Goal: Communication & Community: Answer question/provide support

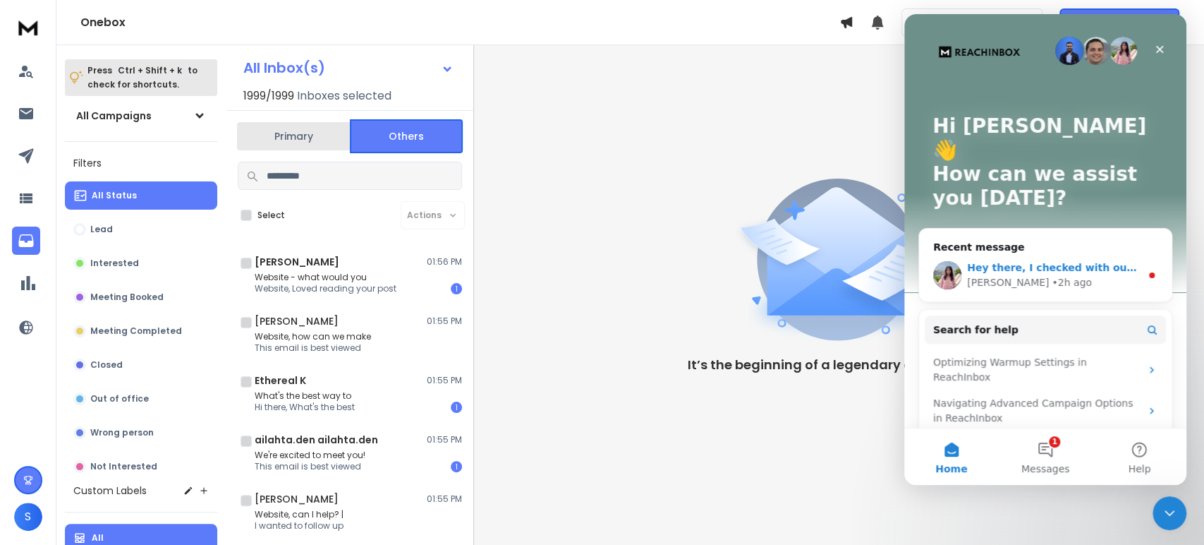
scroll to position [1253, 0]
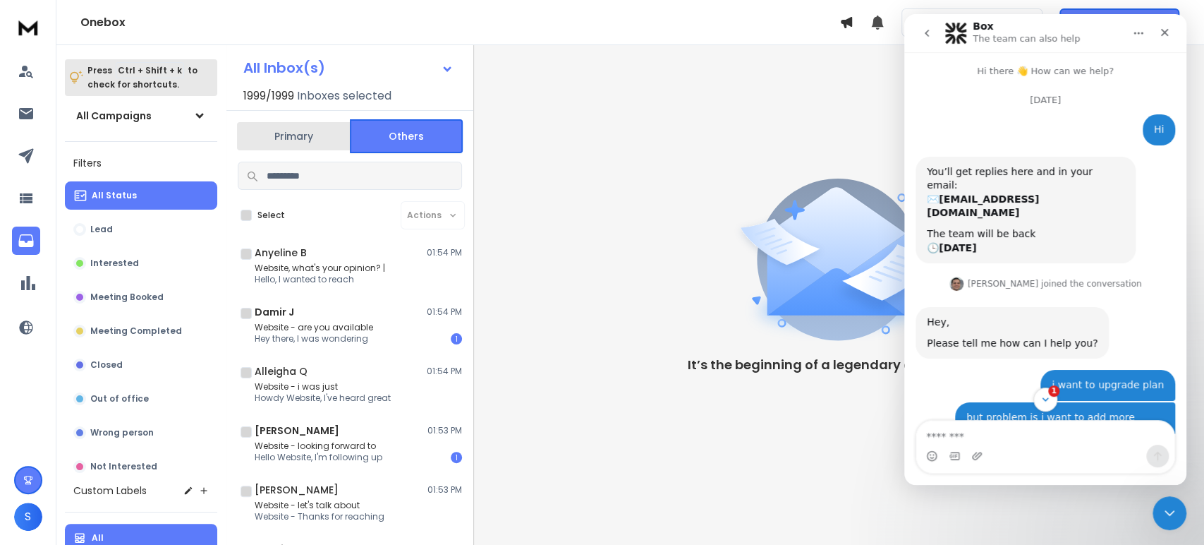
scroll to position [61, 0]
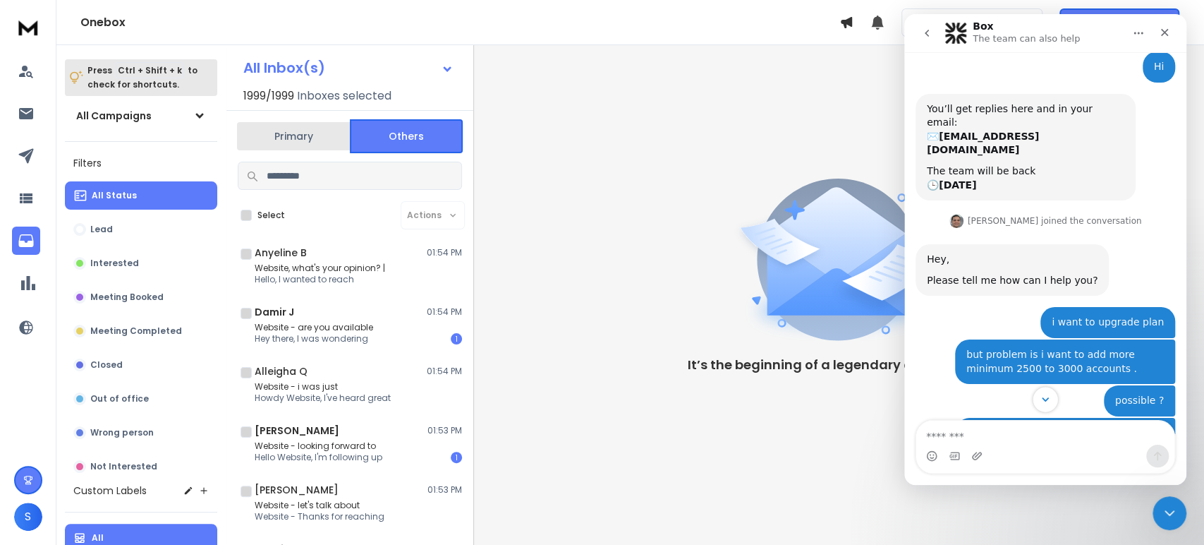
click at [1046, 399] on icon "Scroll to bottom" at bounding box center [1045, 399] width 7 height 4
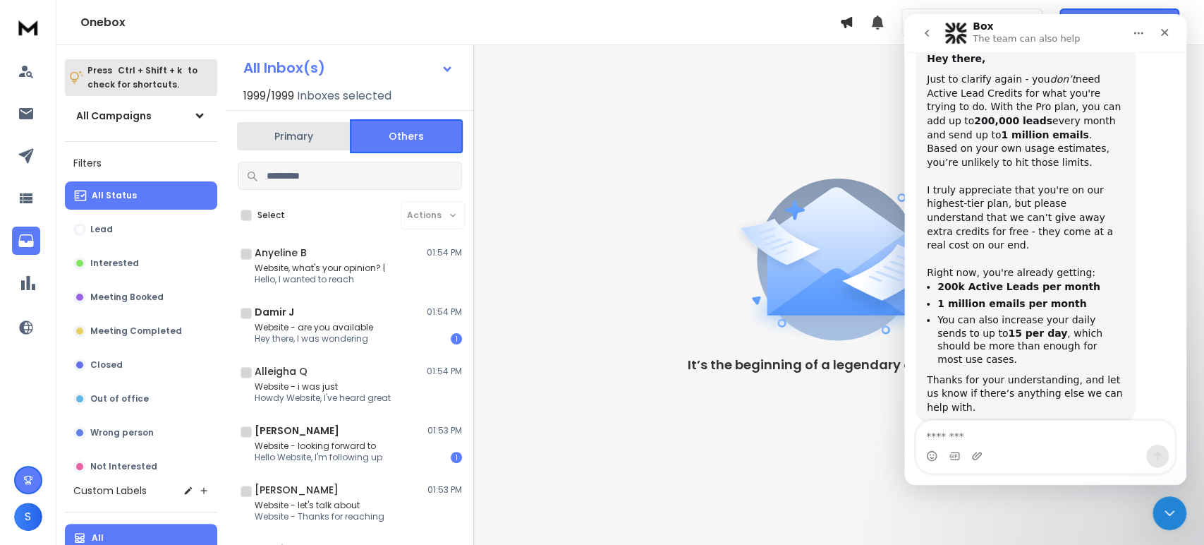
scroll to position [11522, 0]
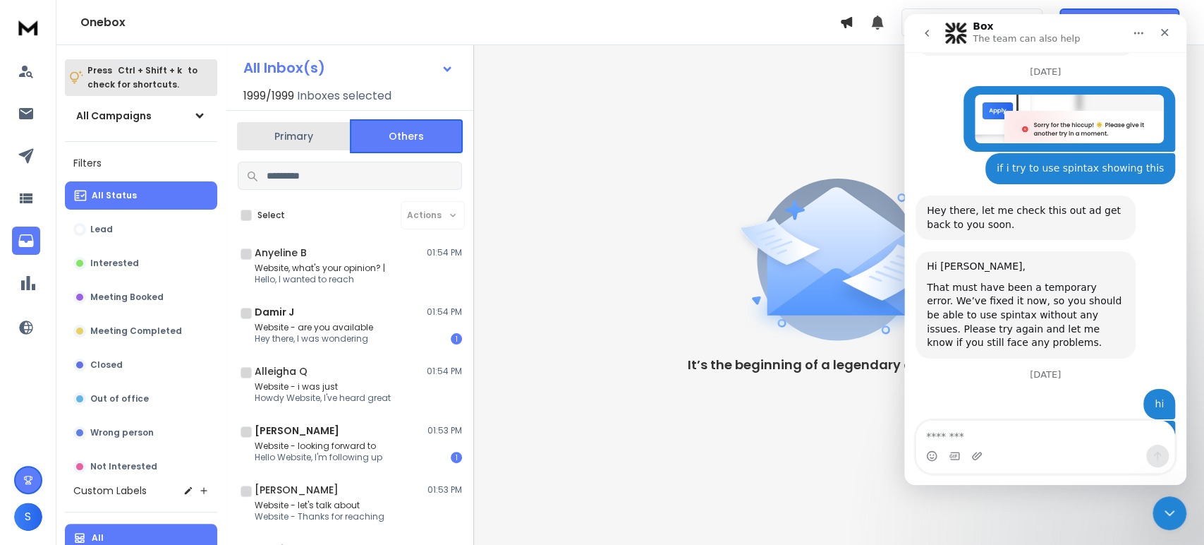
click at [1164, 516] on icon "Close Intercom Messenger" at bounding box center [1169, 512] width 17 height 17
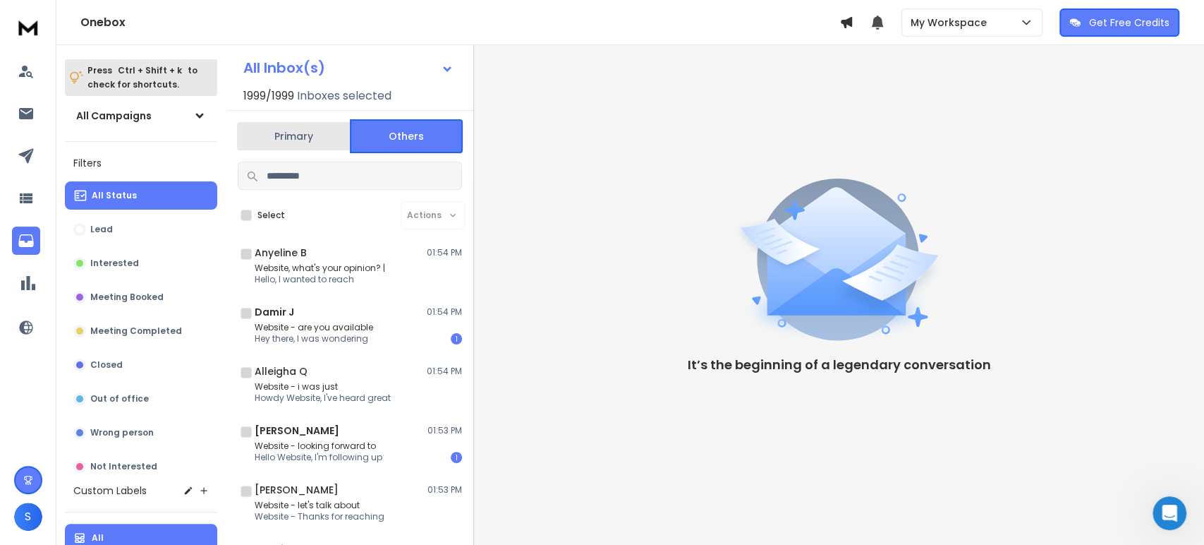
click at [293, 142] on button "Primary" at bounding box center [293, 136] width 113 height 31
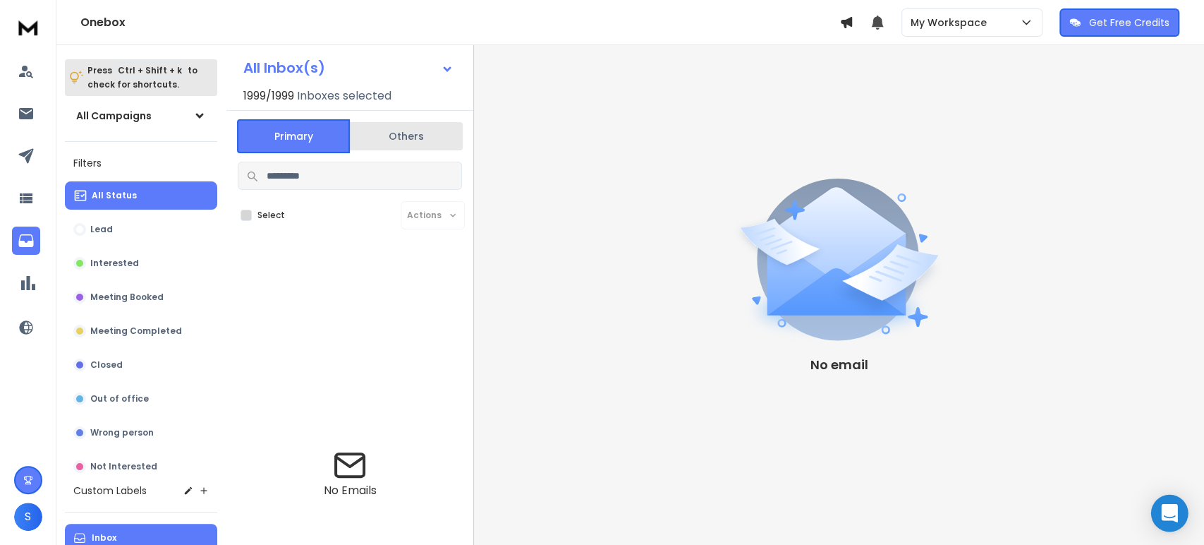
click at [1172, 496] on body "Get only verified leads with our AI-powered Lead Finder, starting at $22/mo Try…" at bounding box center [602, 272] width 1204 height 545
click at [1179, 516] on div "Open Intercom Messenger" at bounding box center [1169, 512] width 37 height 37
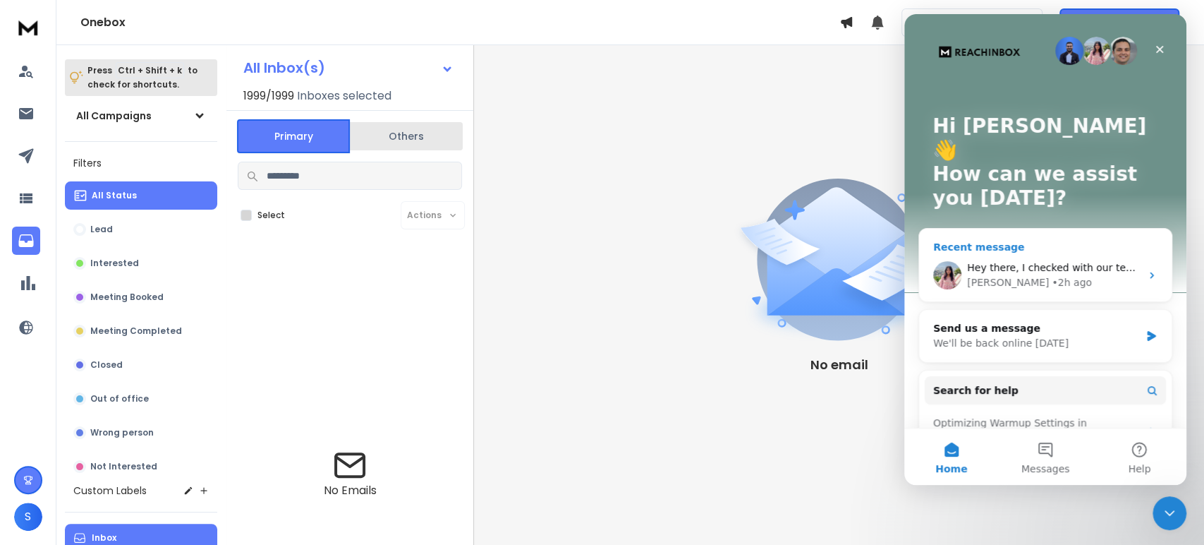
click at [1078, 275] on div "Lakshita • 2h ago" at bounding box center [1054, 282] width 174 height 15
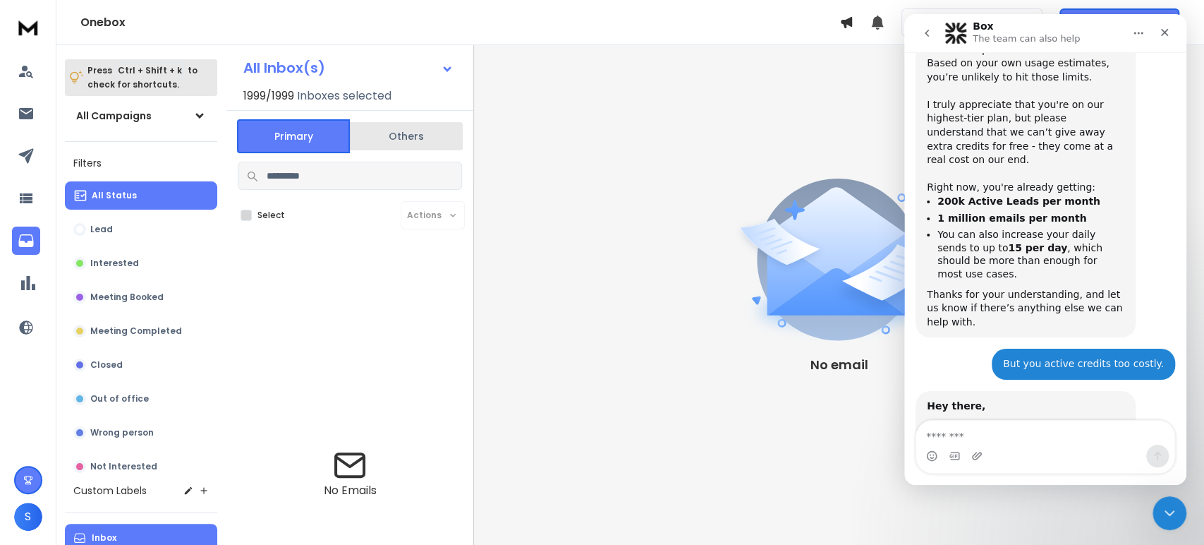
click at [1057, 435] on textarea "Message…" at bounding box center [1045, 432] width 258 height 24
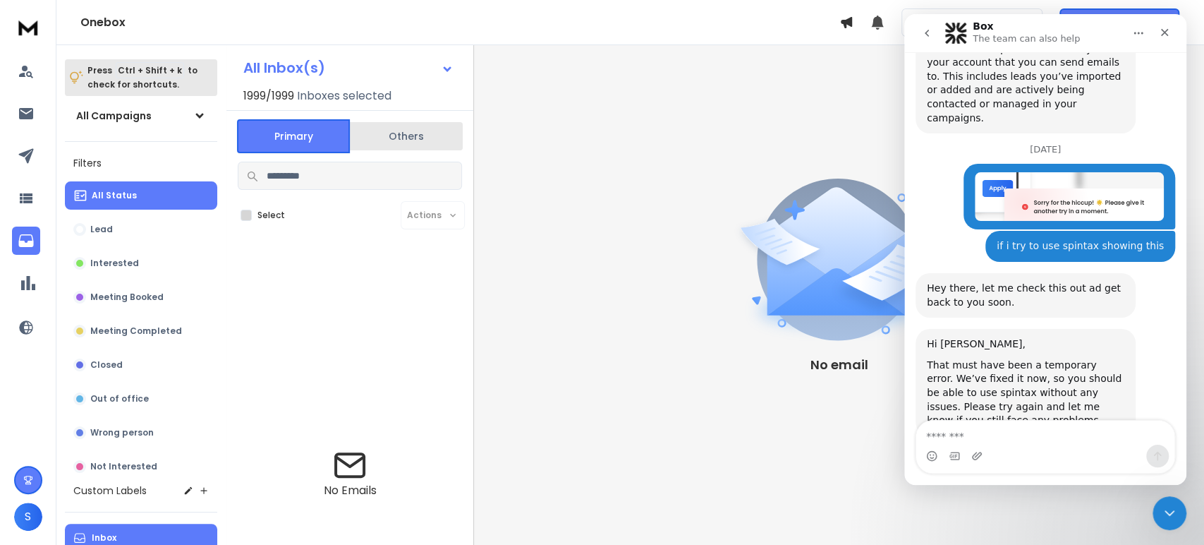
scroll to position [11522, 0]
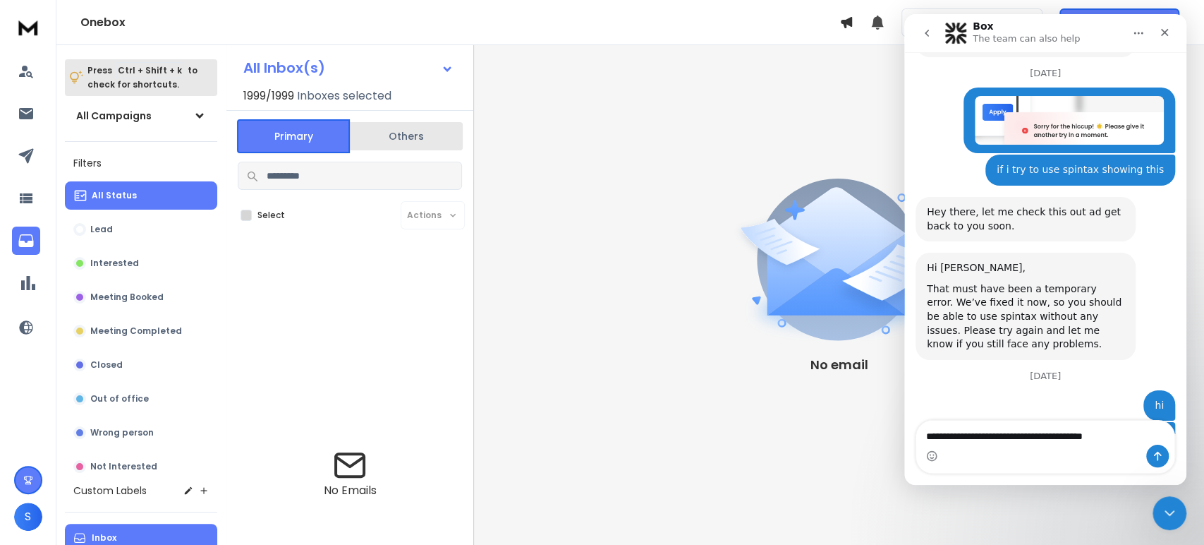
type textarea "**********"
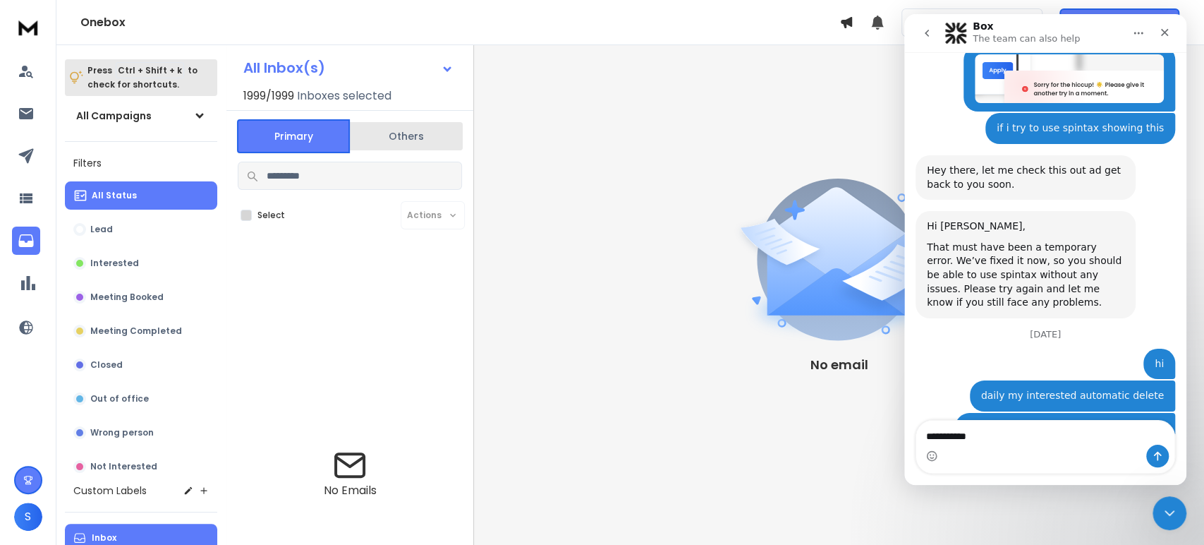
type textarea "**********"
